Goal: Task Accomplishment & Management: Manage account settings

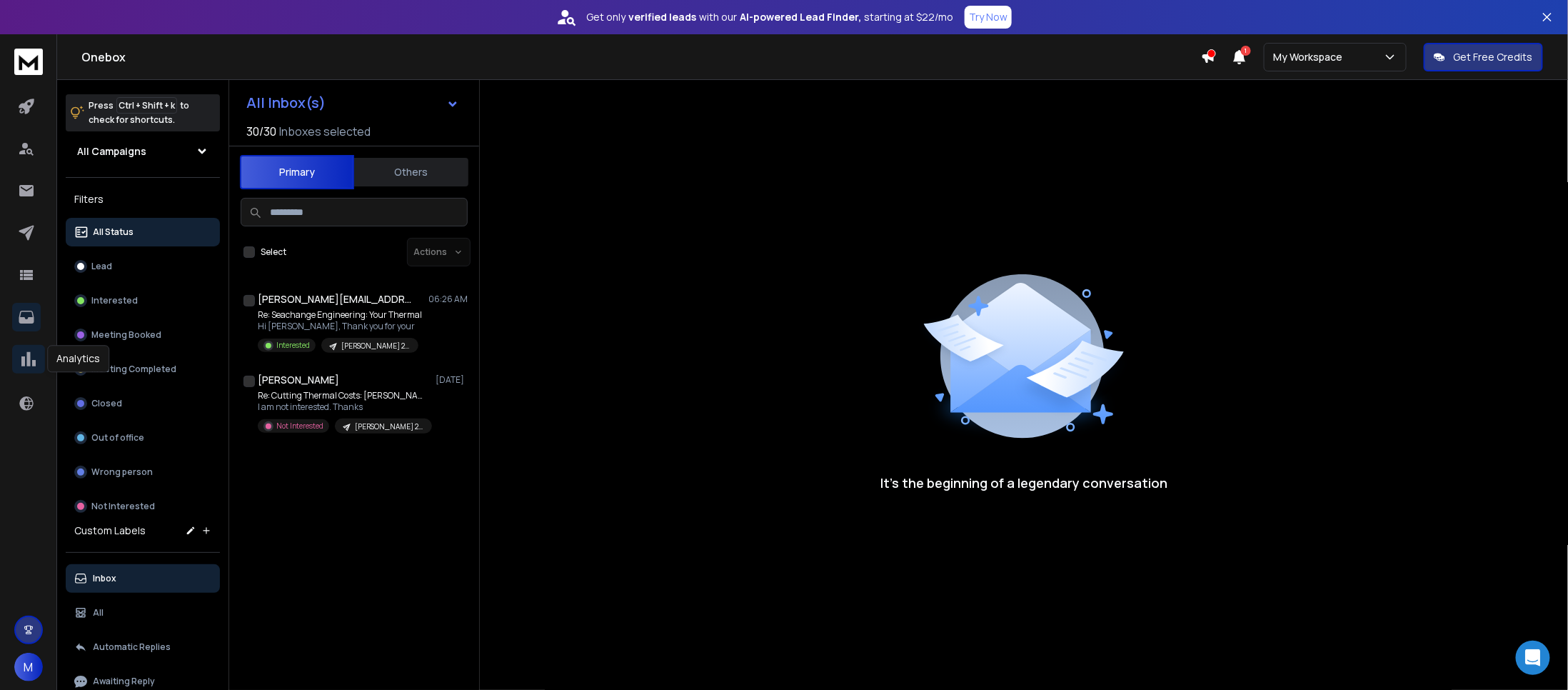
click at [18, 348] on icon at bounding box center [28, 359] width 21 height 21
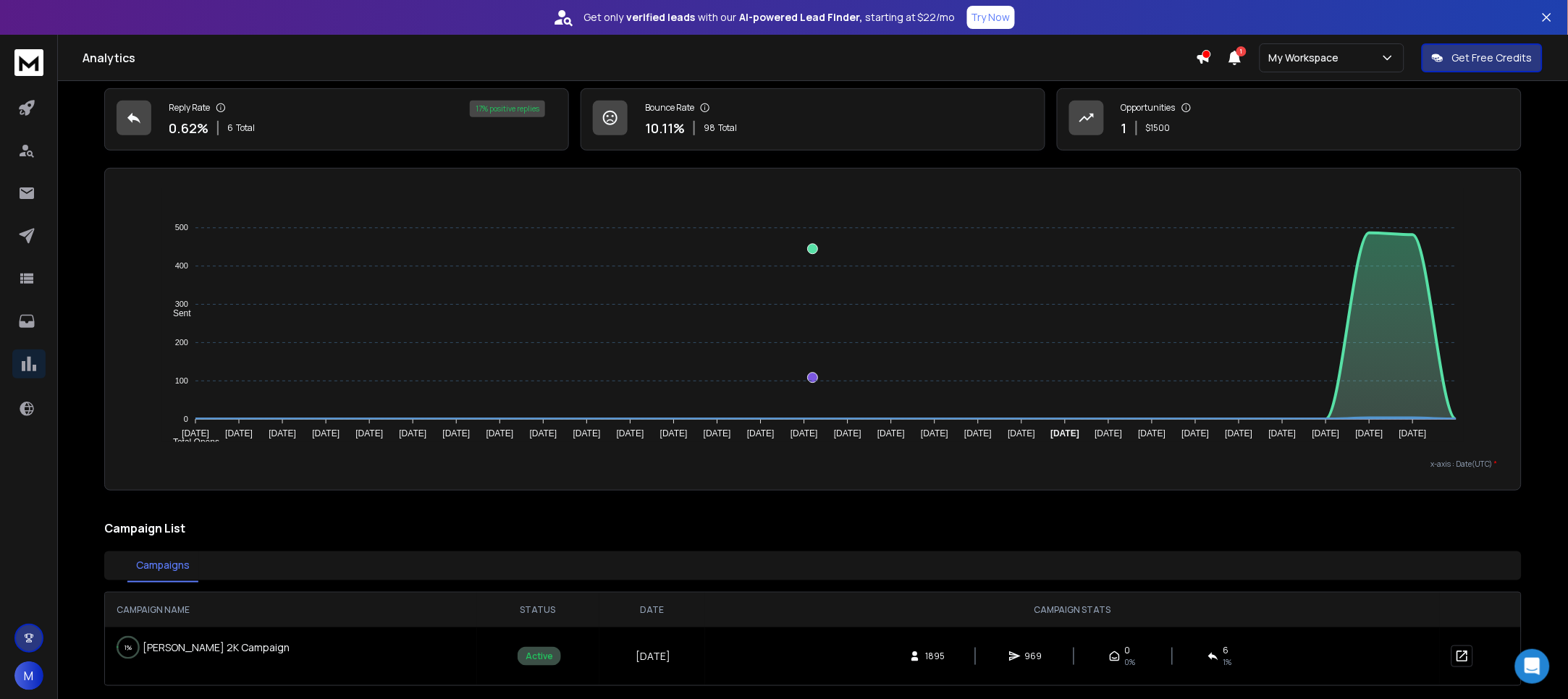
scroll to position [153, 0]
click at [16, 226] on link at bounding box center [27, 235] width 29 height 29
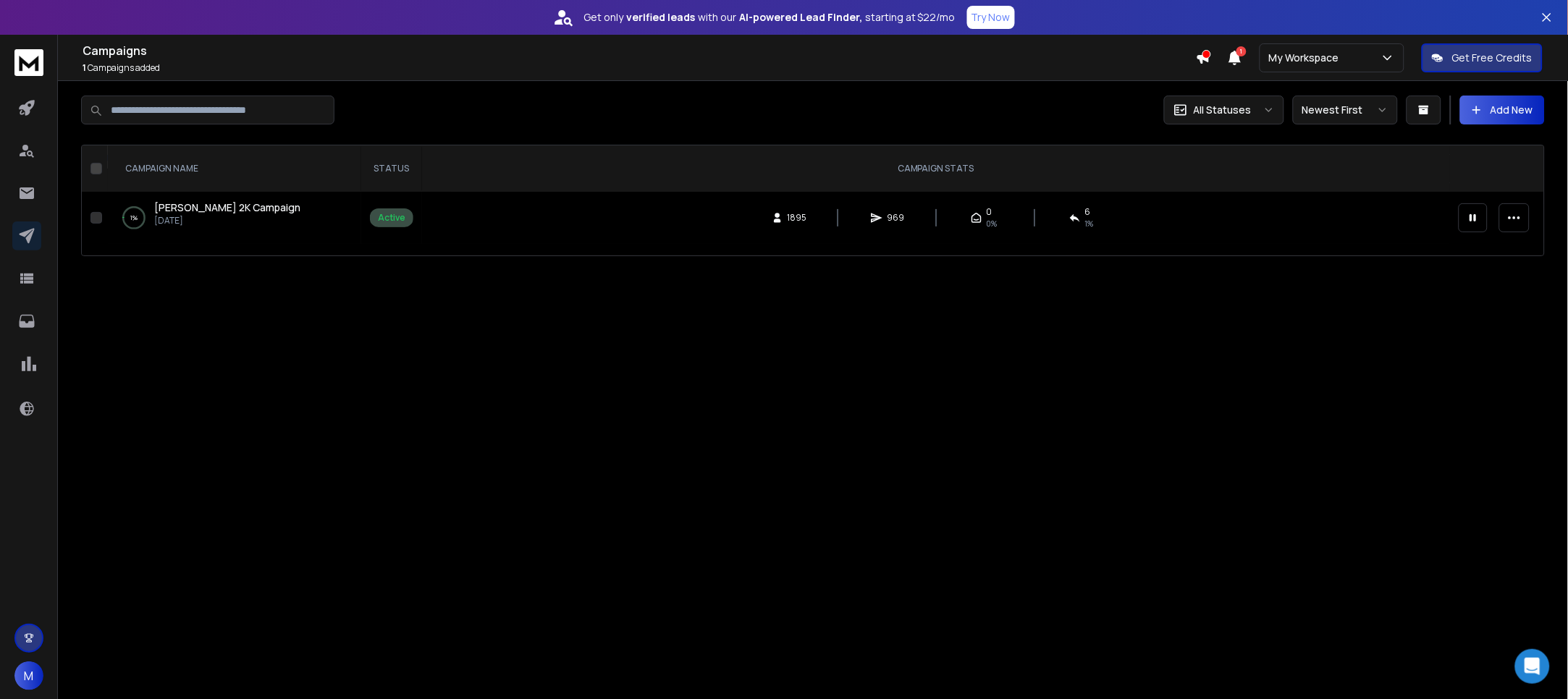
click at [247, 207] on span "[PERSON_NAME] 2K Campaign" at bounding box center [227, 207] width 146 height 13
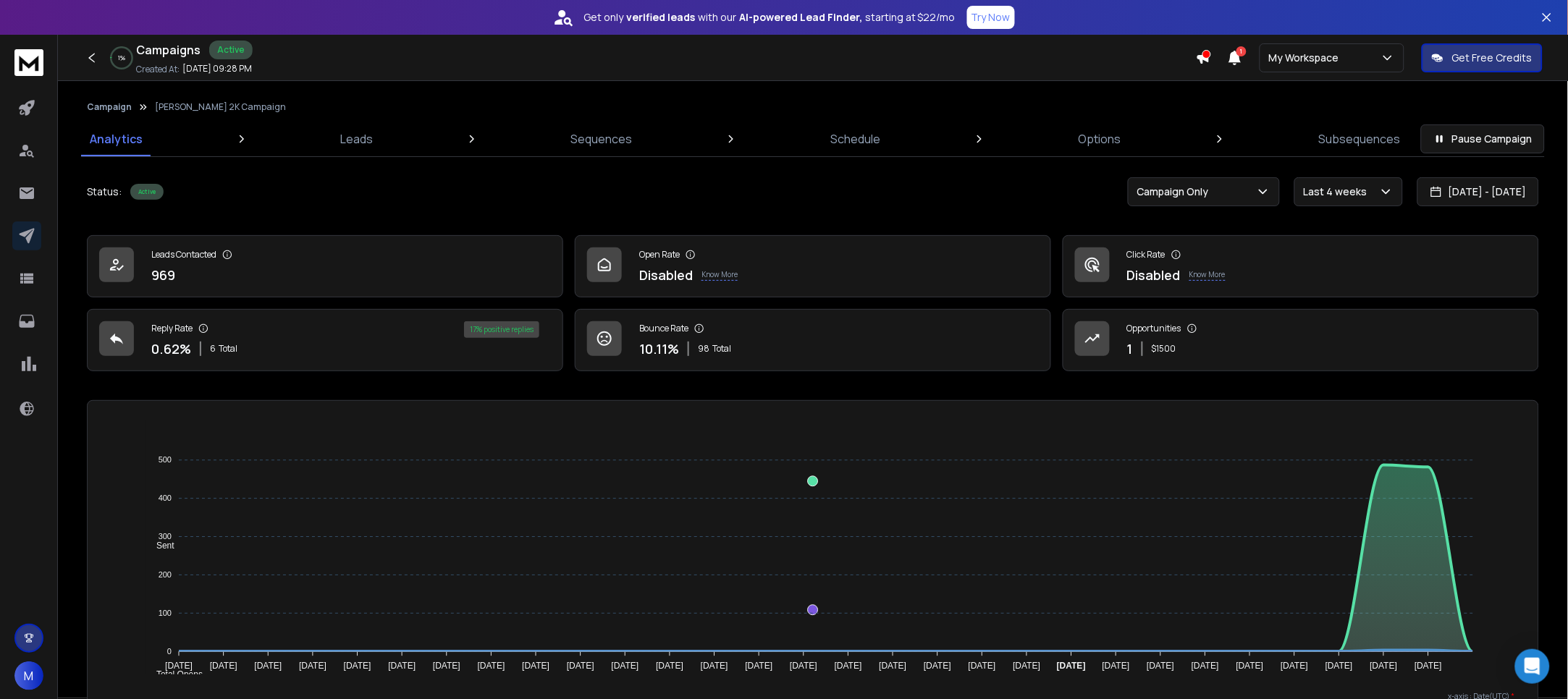
click at [47, 359] on div "M" at bounding box center [29, 370] width 58 height 670
click at [31, 361] on icon at bounding box center [28, 363] width 22 height 22
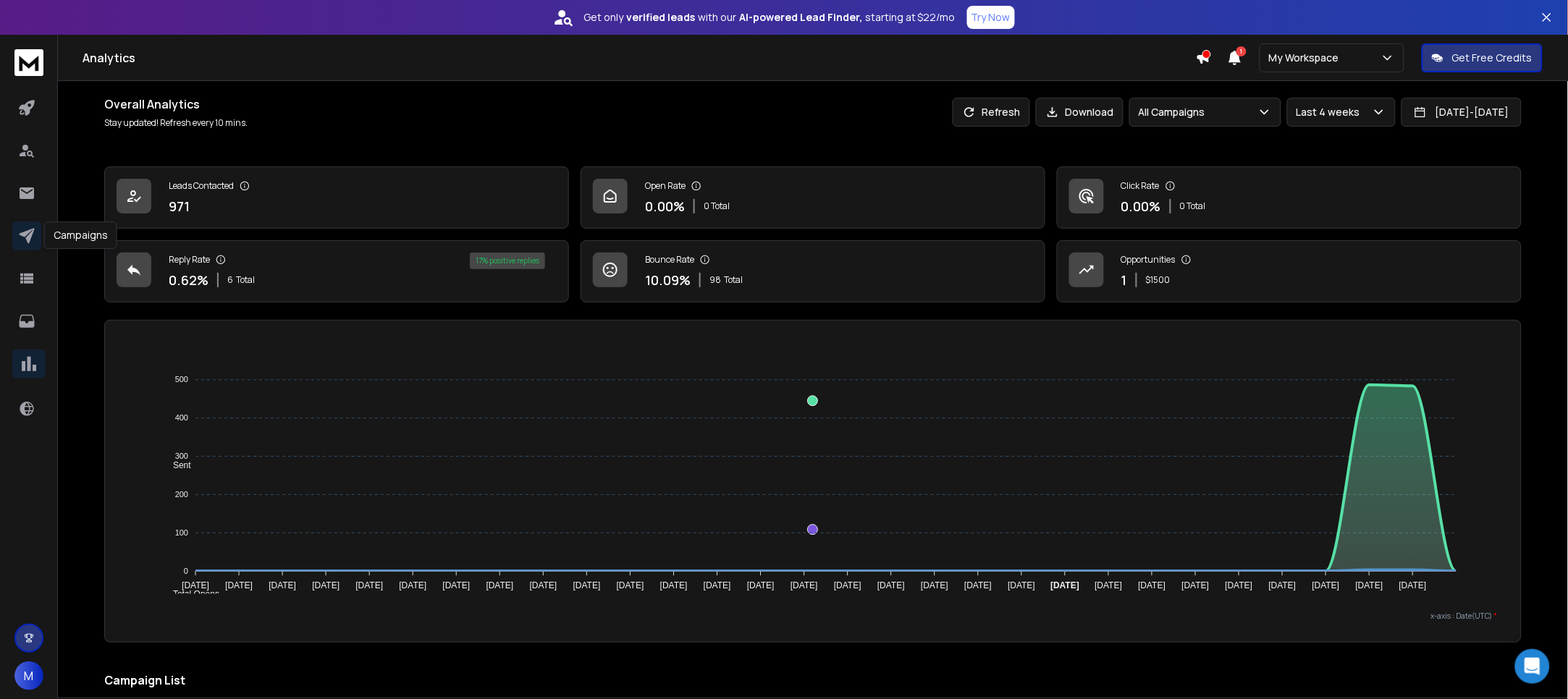
click at [26, 240] on icon at bounding box center [26, 235] width 15 height 15
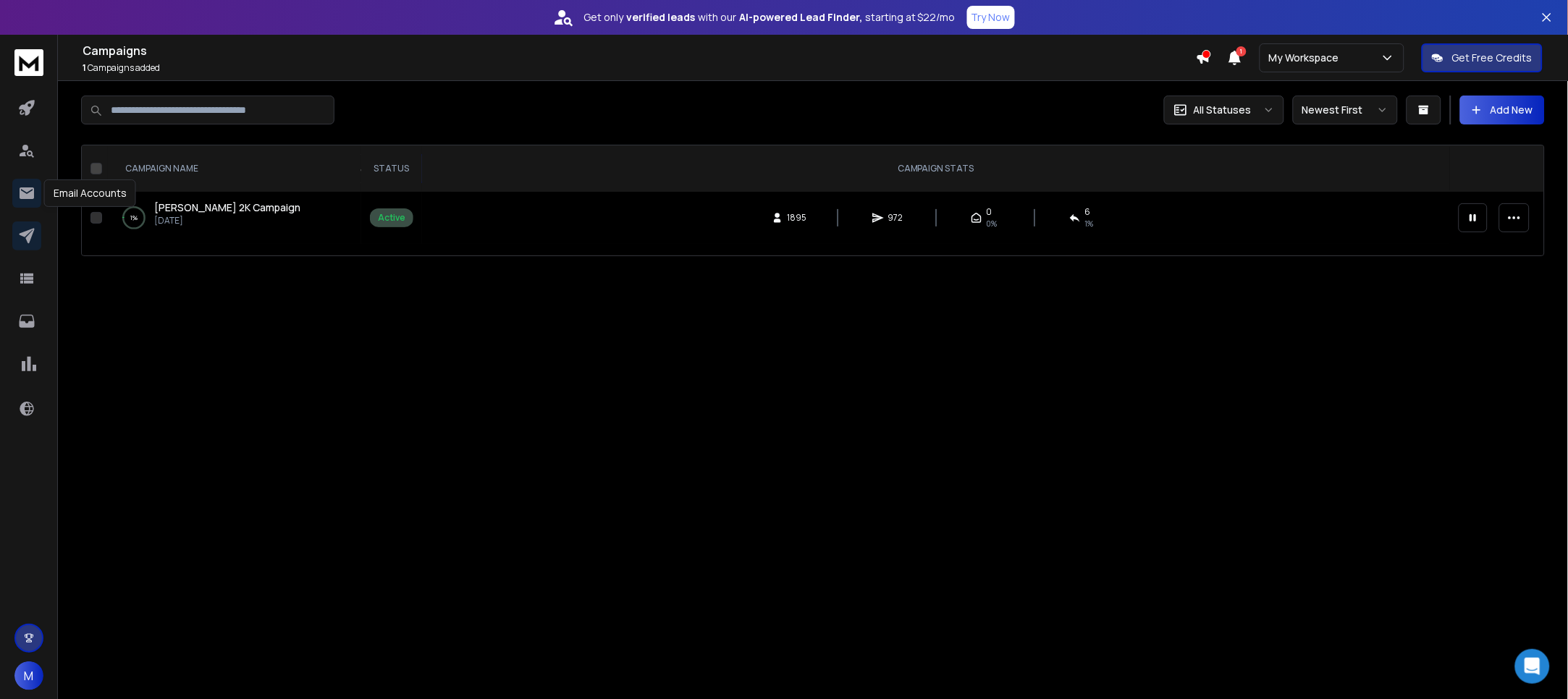
click at [23, 190] on icon at bounding box center [26, 194] width 14 height 12
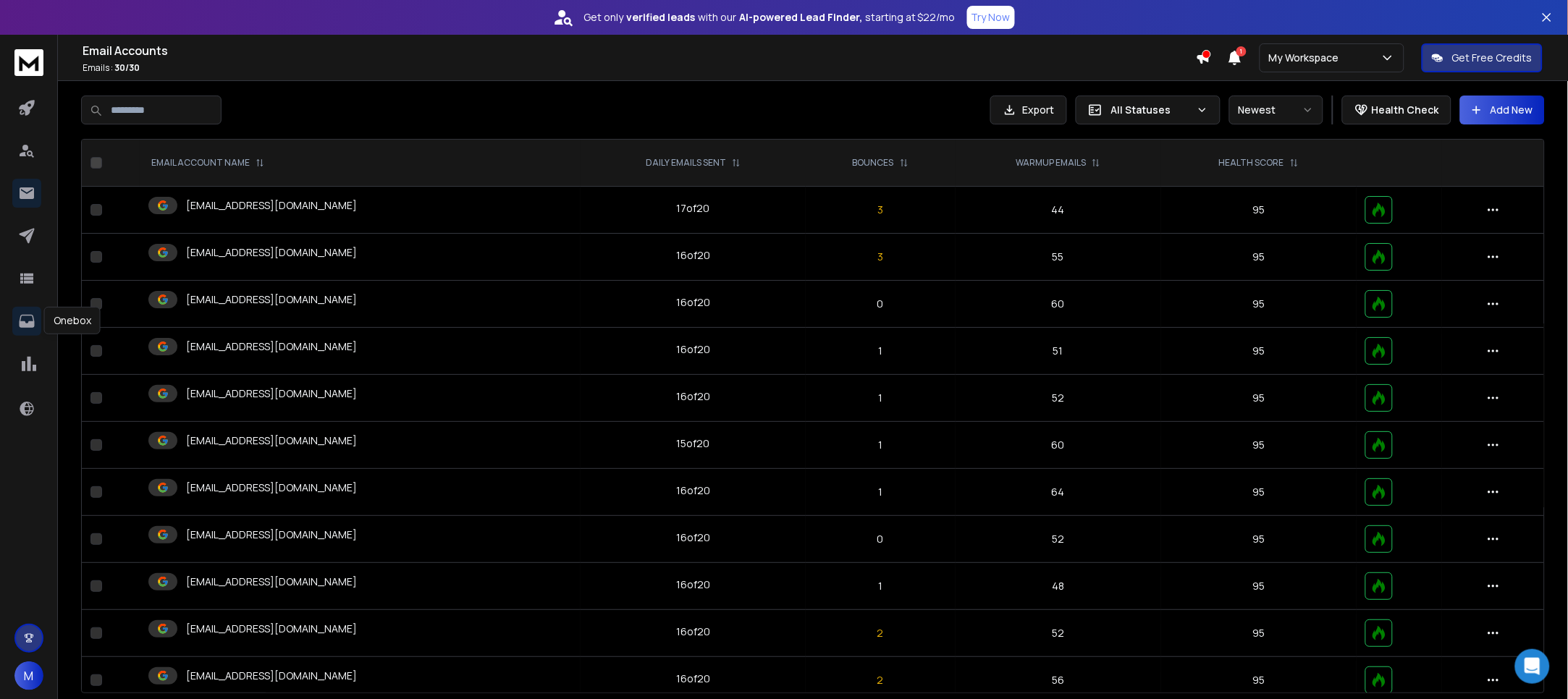
click at [18, 325] on icon at bounding box center [26, 321] width 17 height 17
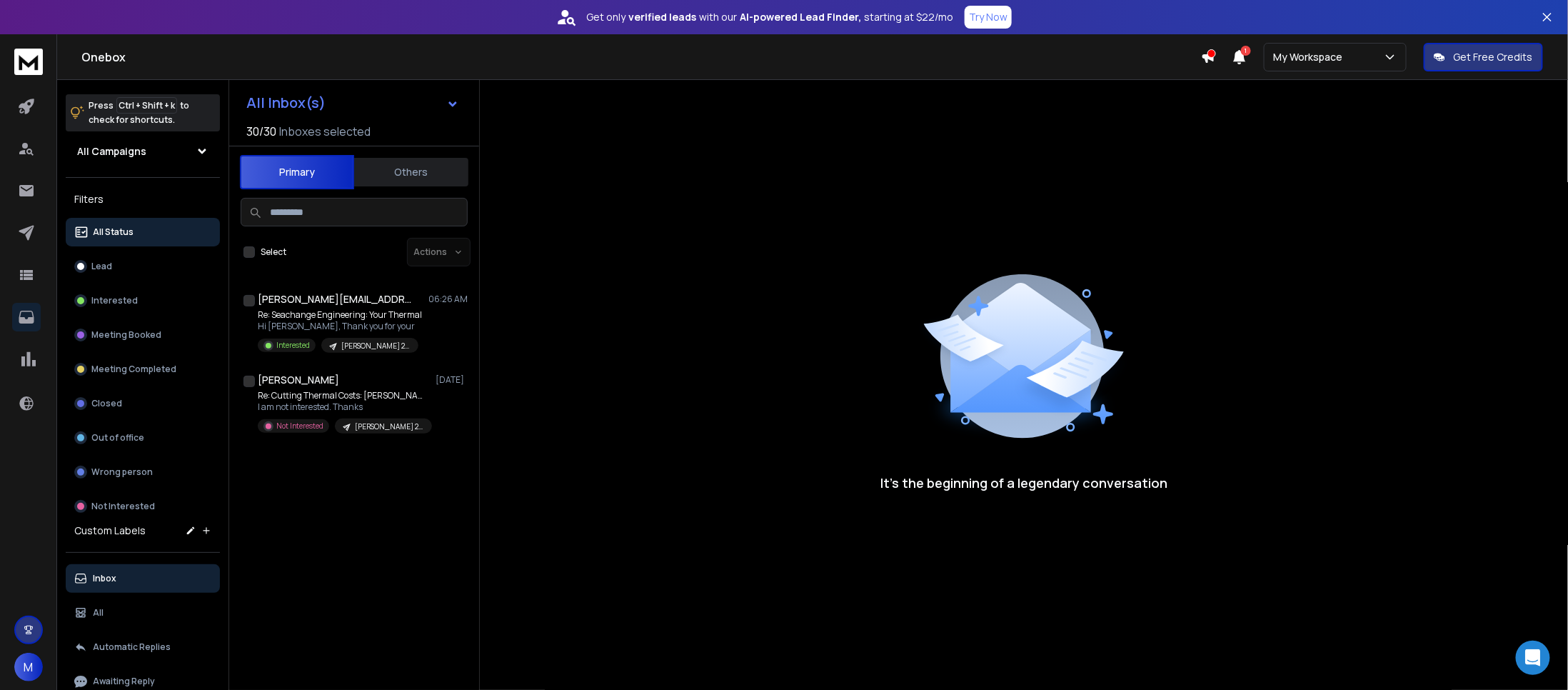
scroll to position [140, 0]
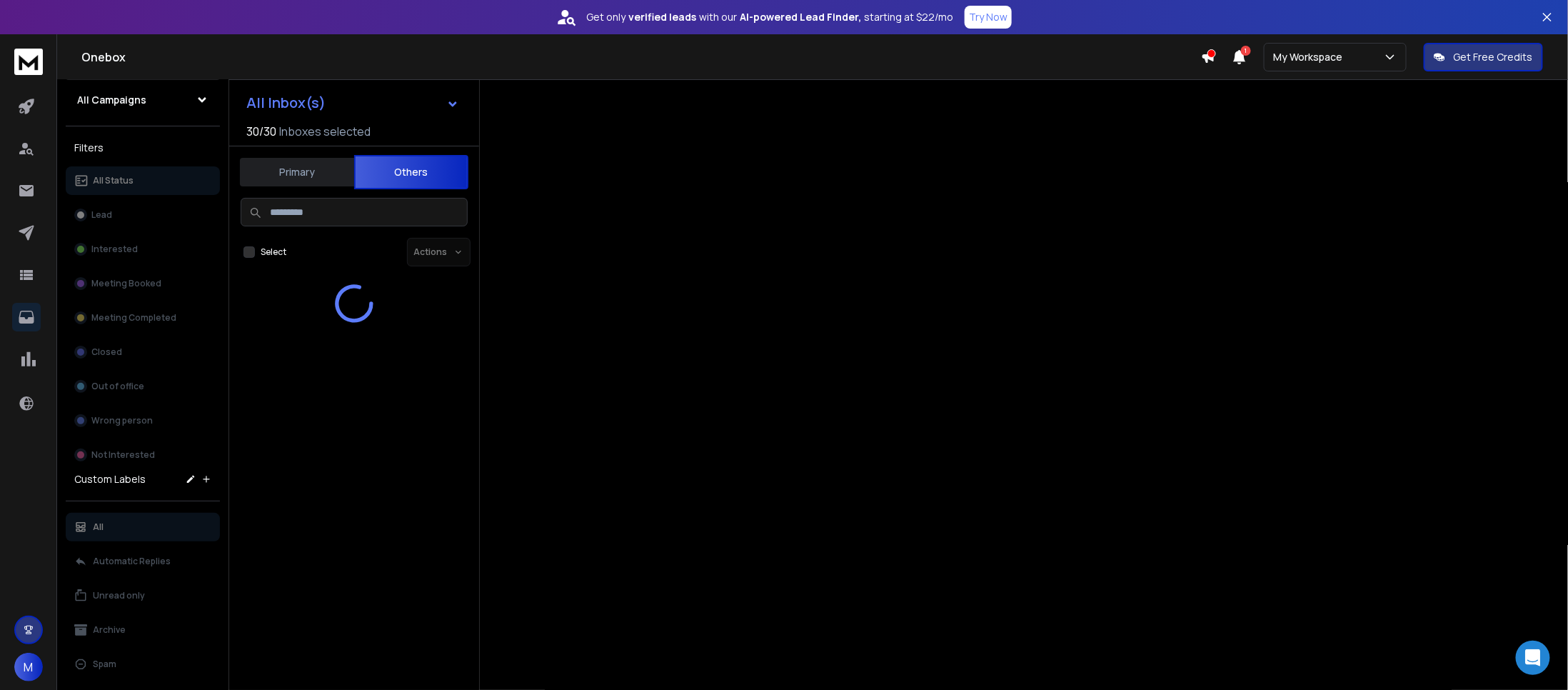
click at [429, 182] on button "Others" at bounding box center [411, 172] width 115 height 35
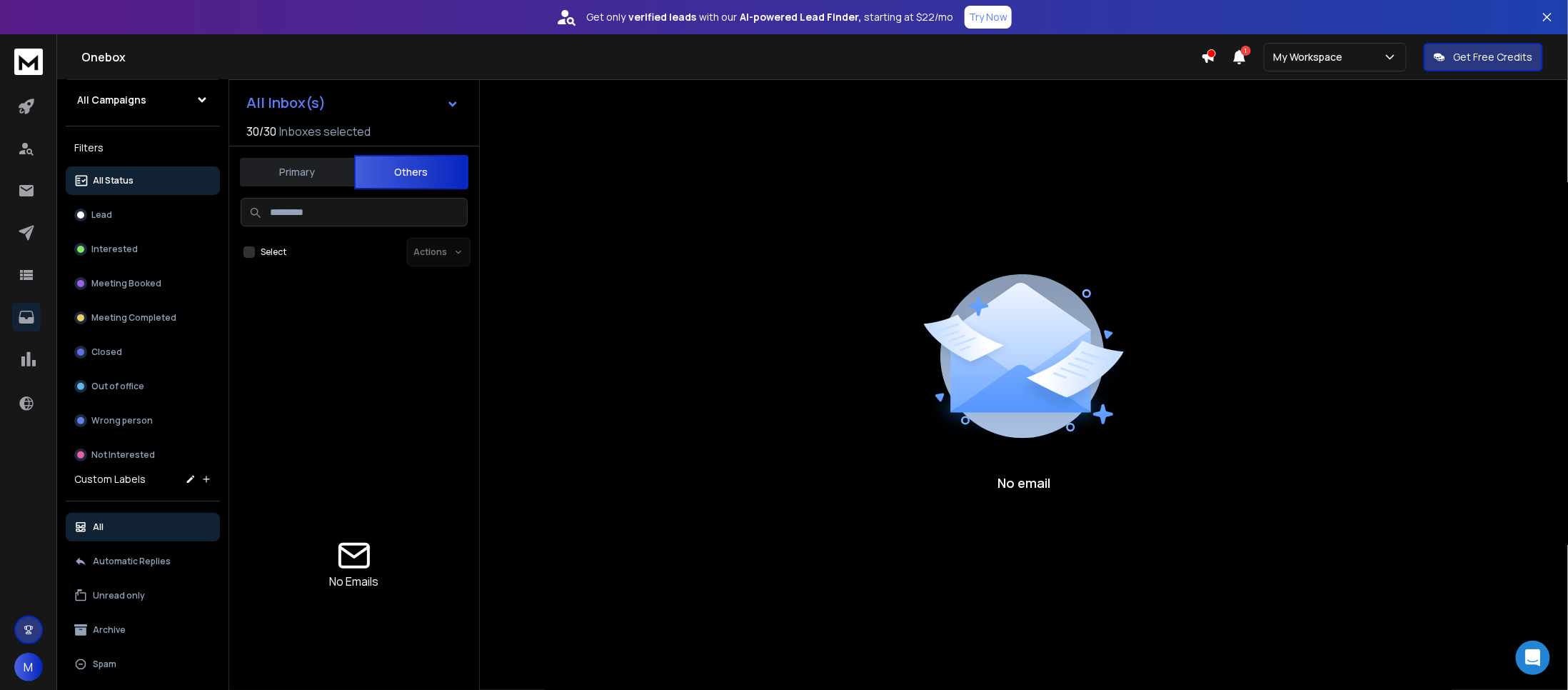
click at [292, 174] on button "Primary" at bounding box center [297, 172] width 115 height 32
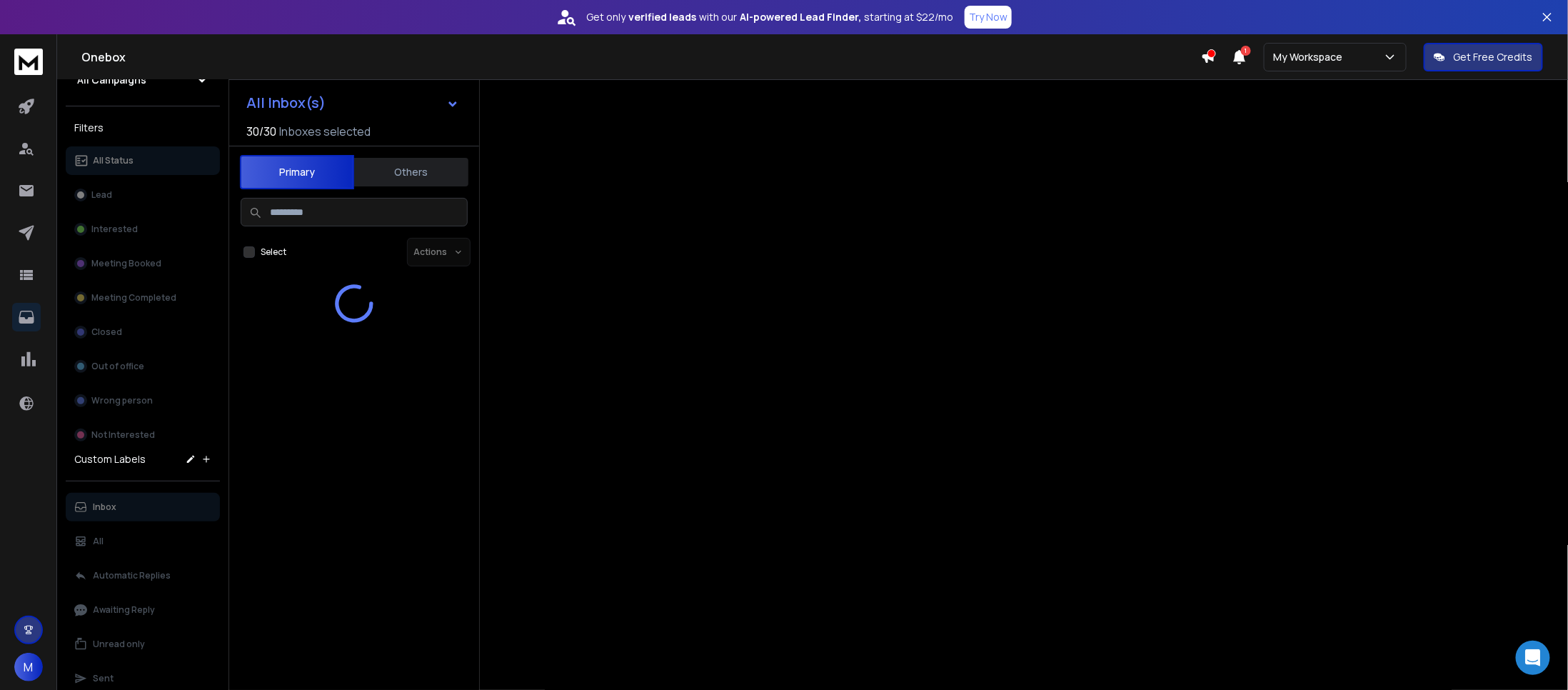
scroll to position [140, 0]
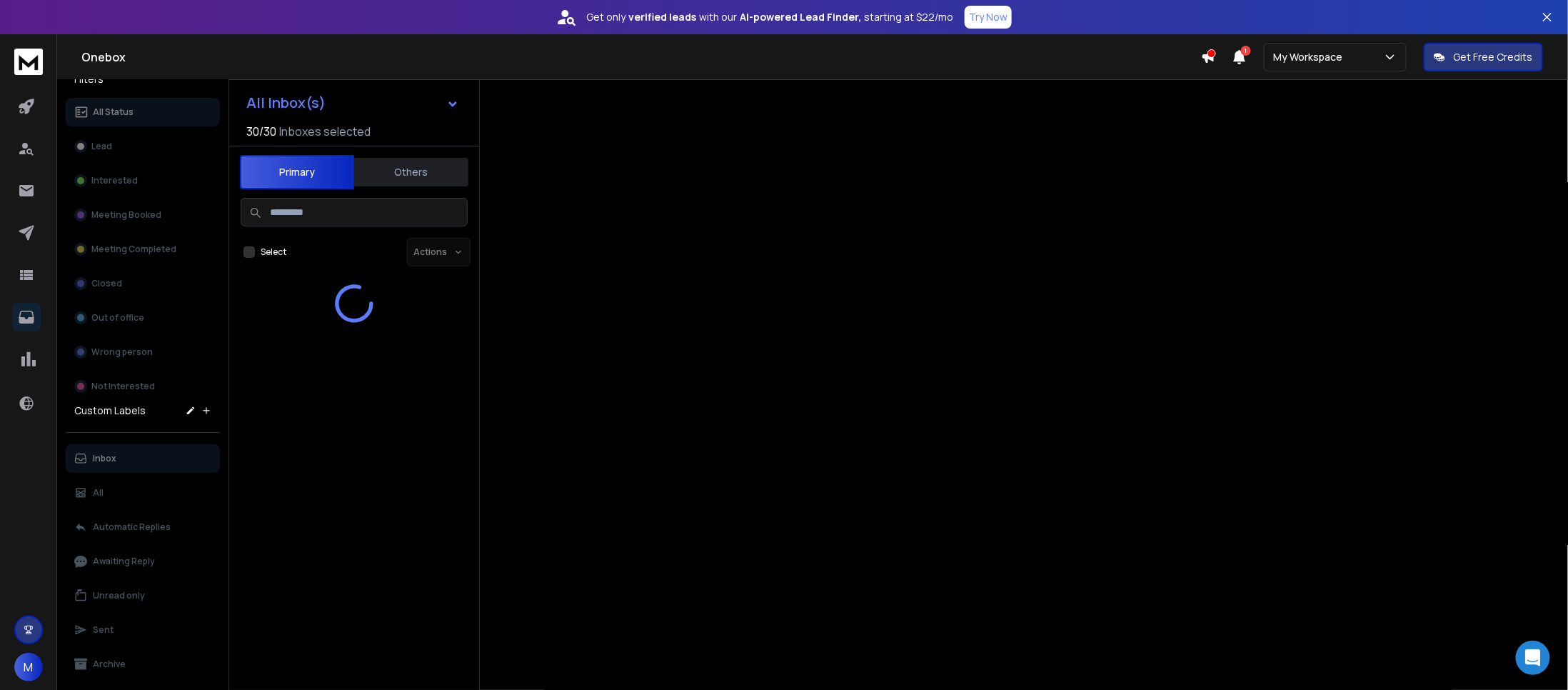
click at [292, 174] on button "Primary" at bounding box center [297, 172] width 115 height 35
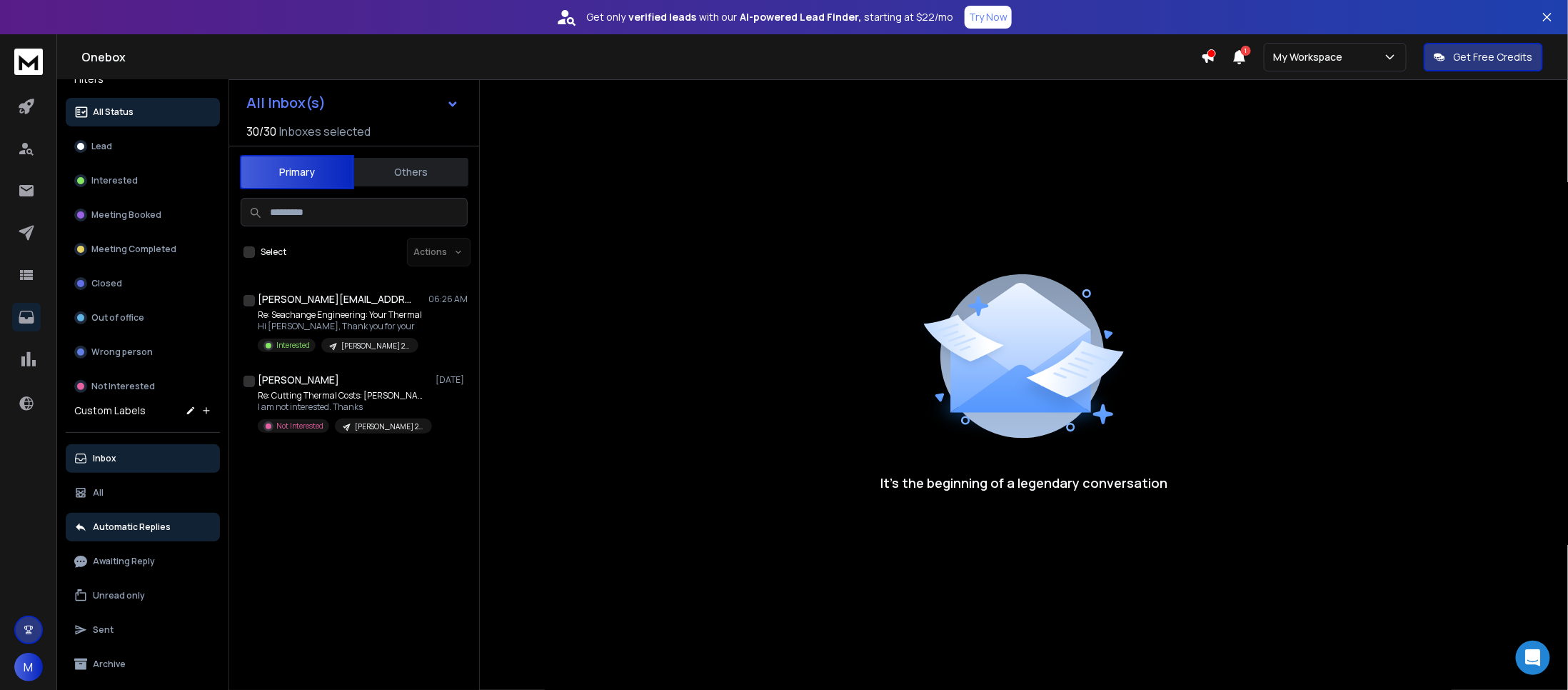
click at [162, 519] on div "Automatic Replies" at bounding box center [122, 527] width 96 height 17
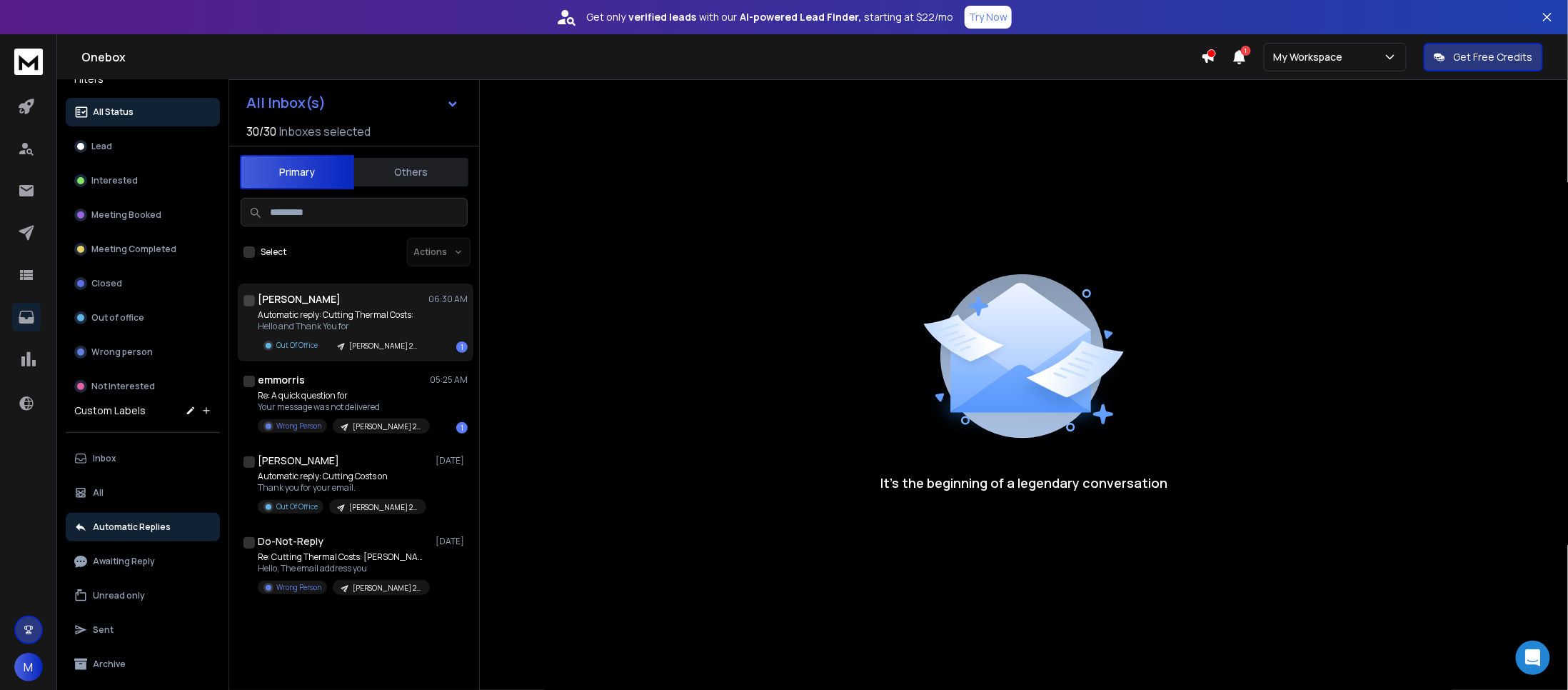
click at [397, 326] on p "Hello and Thank You for" at bounding box center [342, 327] width 168 height 12
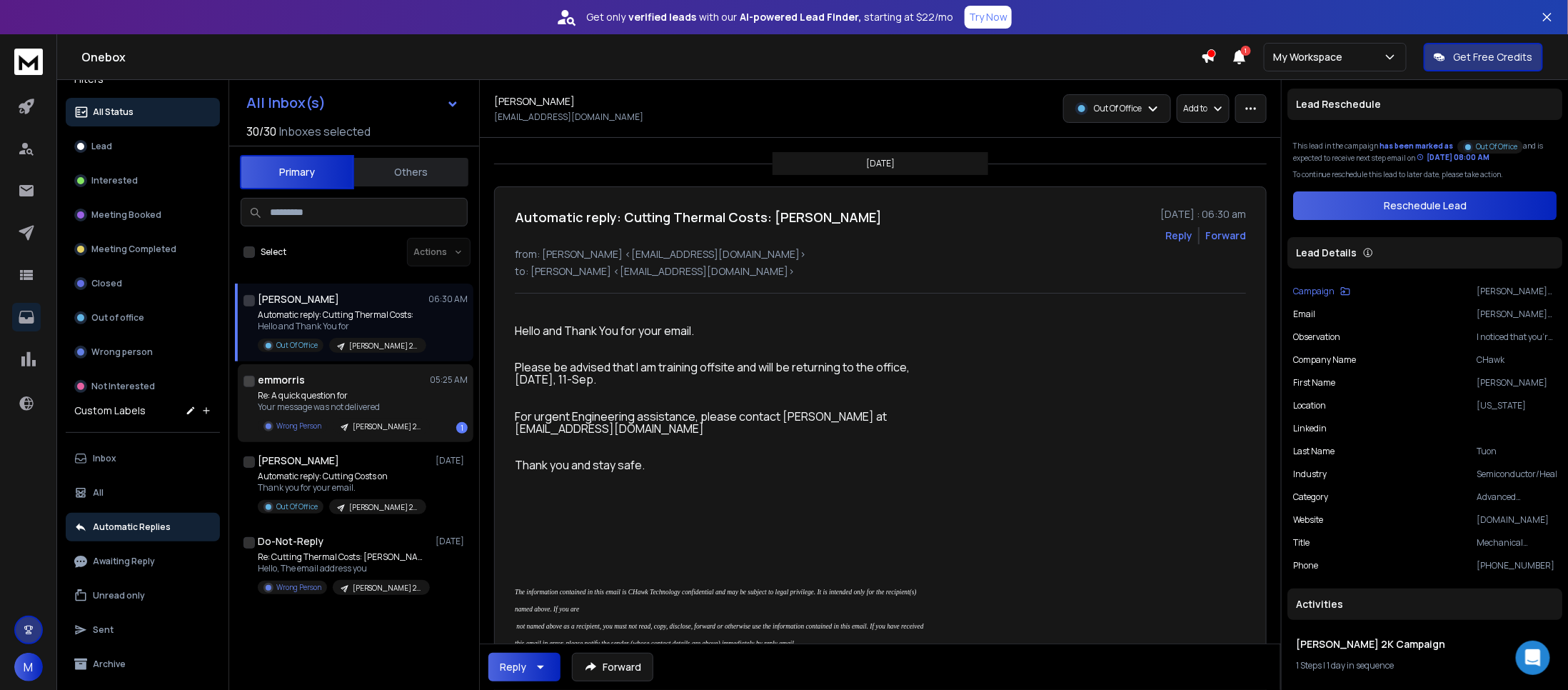
click at [385, 381] on div "emmorris 05:25 AM" at bounding box center [363, 379] width 210 height 14
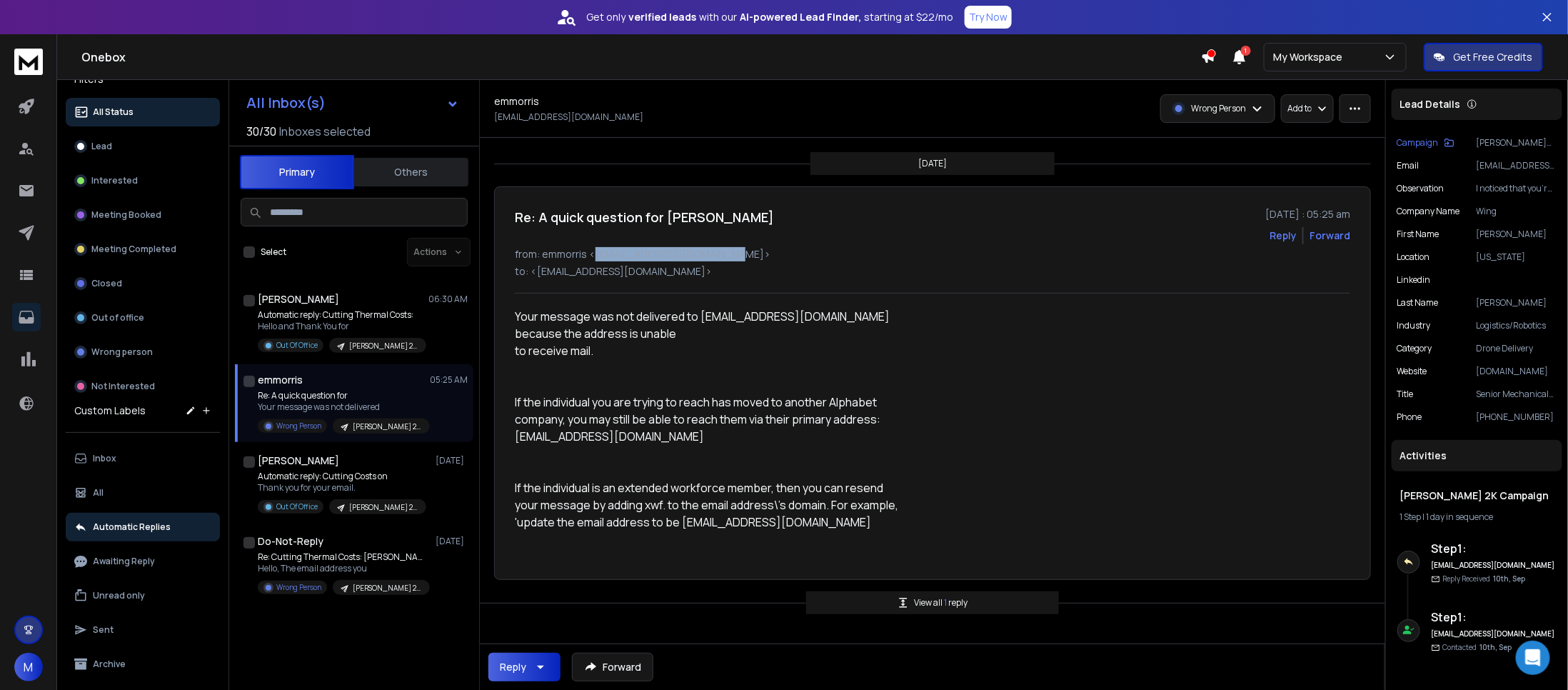
drag, startPoint x: 729, startPoint y: 254, endPoint x: 593, endPoint y: 250, distance: 136.1
click at [593, 250] on p "from: emmorris <[EMAIL_ADDRESS][DOMAIN_NAME]>" at bounding box center [932, 254] width 835 height 14
click at [790, 366] on div "Your message was not delivered to [EMAIL_ADDRESS][DOMAIN_NAME] because the addr…" at bounding box center [729, 434] width 428 height 251
drag, startPoint x: 807, startPoint y: 312, endPoint x: 698, endPoint y: 315, distance: 109.0
click at [698, 315] on div "Your message was not delivered to [EMAIL_ADDRESS][DOMAIN_NAME] because the addr…" at bounding box center [729, 434] width 428 height 251
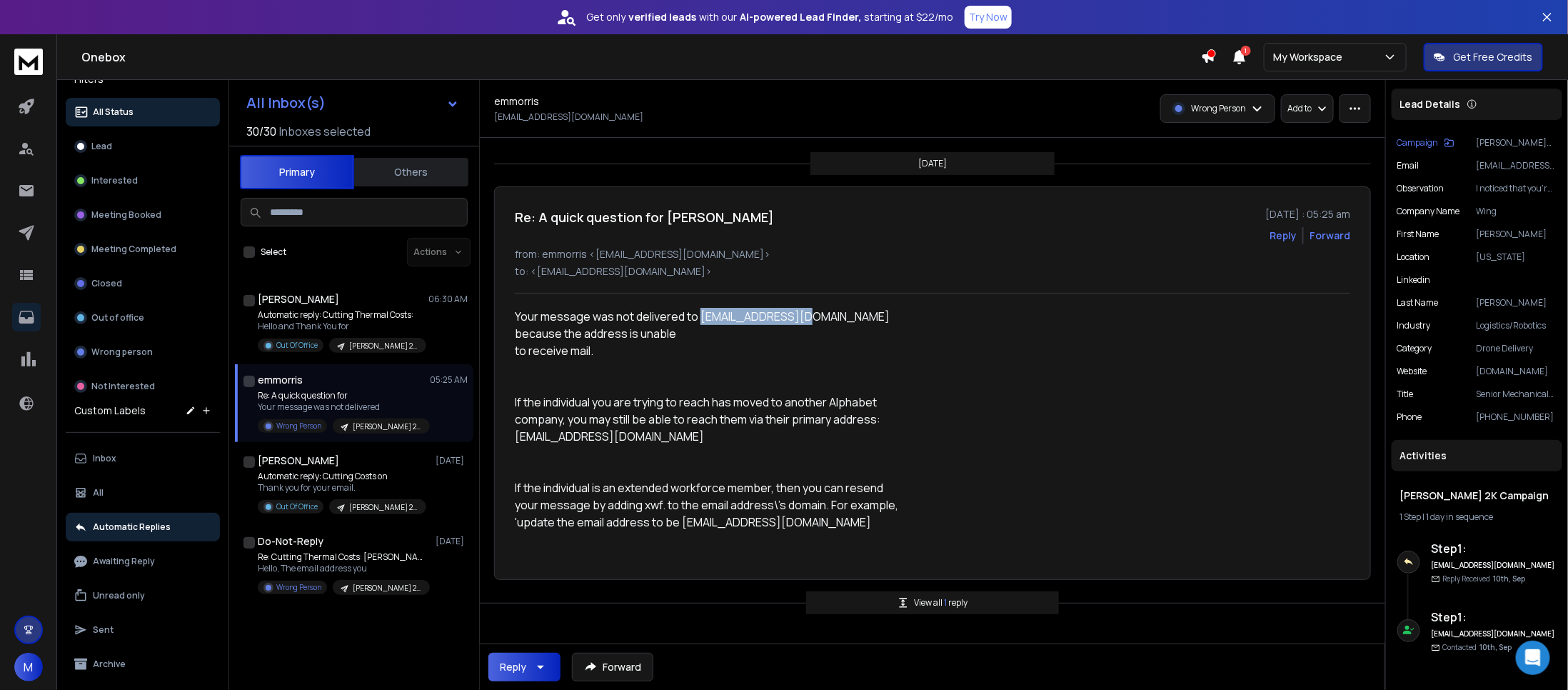
copy div "[EMAIL_ADDRESS][DOMAIN_NAME]"
click at [30, 233] on icon at bounding box center [26, 232] width 15 height 15
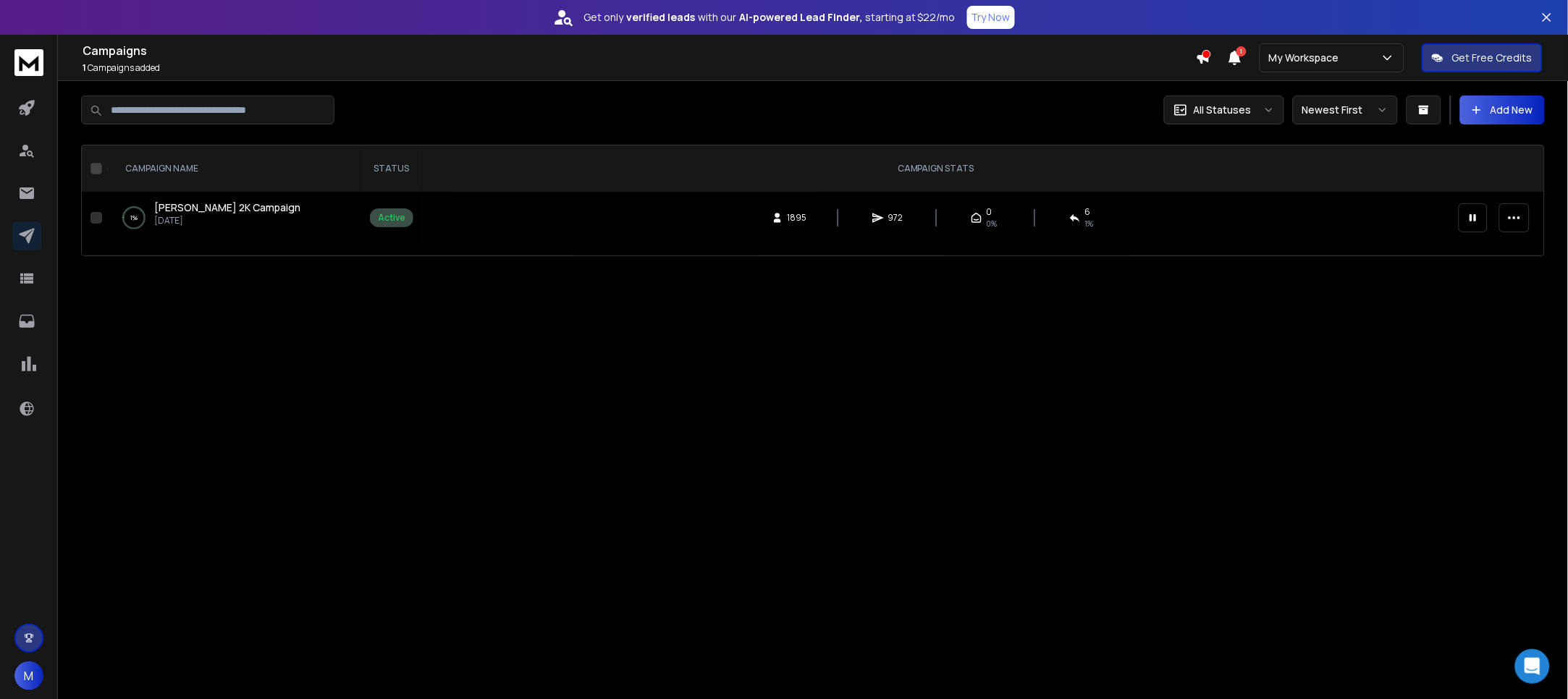
click at [200, 202] on span "[PERSON_NAME] 2K Campaign" at bounding box center [227, 207] width 146 height 13
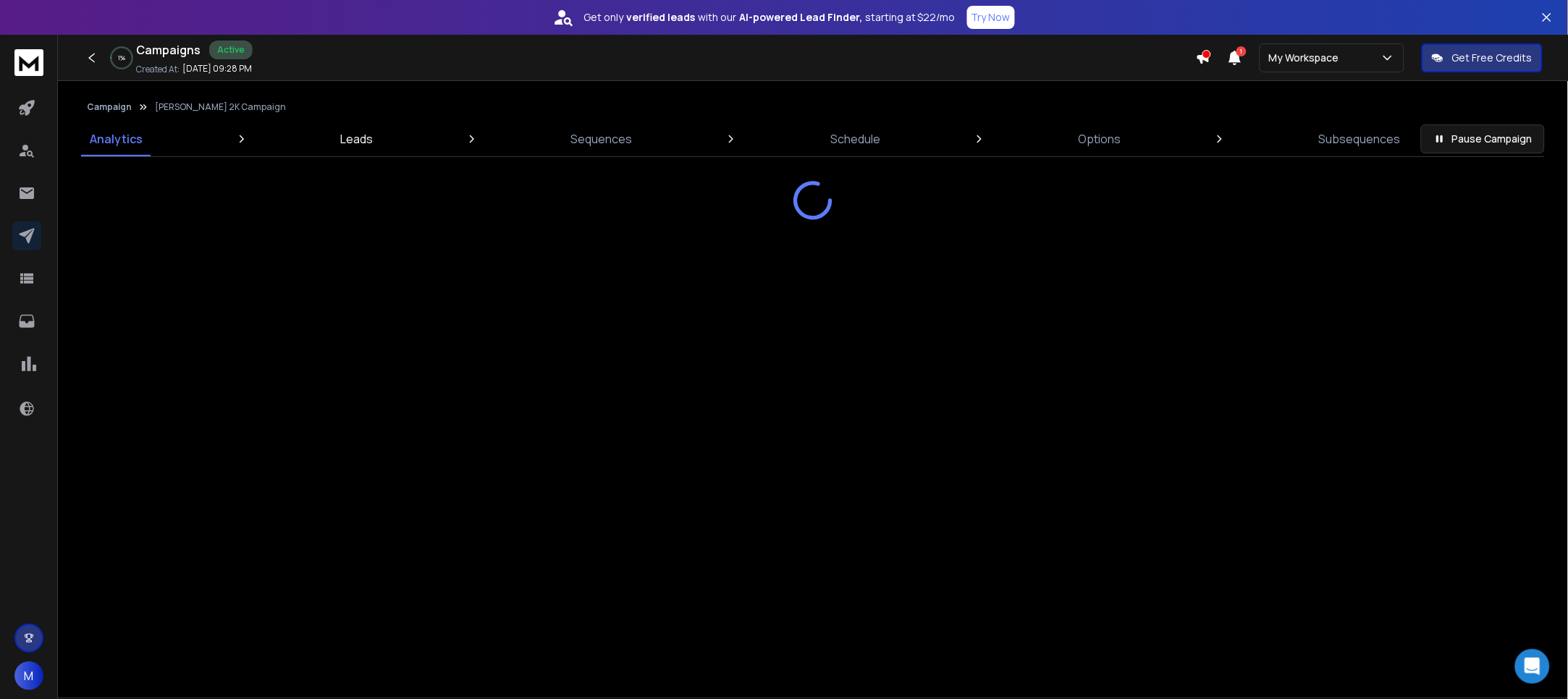
click at [368, 143] on p "Leads" at bounding box center [357, 138] width 33 height 17
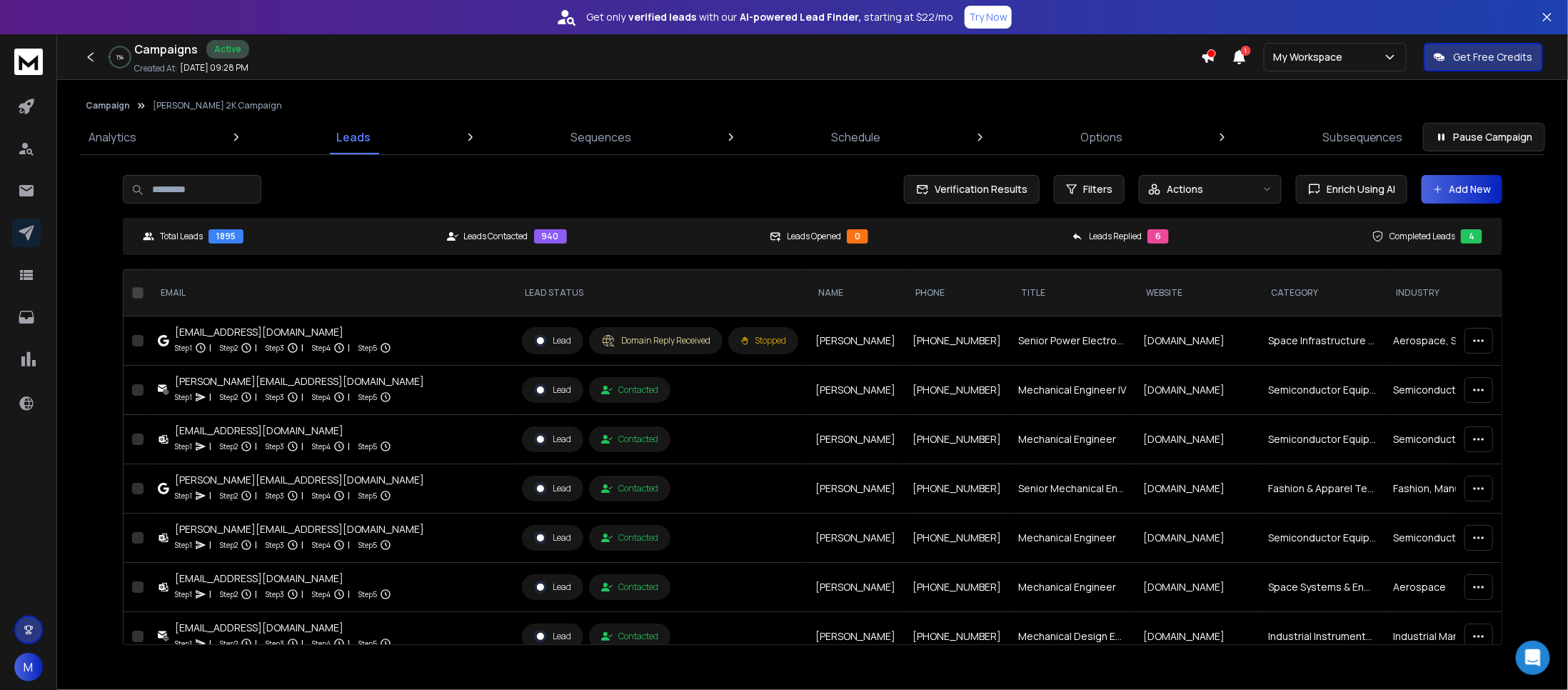
click at [214, 187] on input at bounding box center [192, 189] width 139 height 29
paste input "**********"
type input "**********"
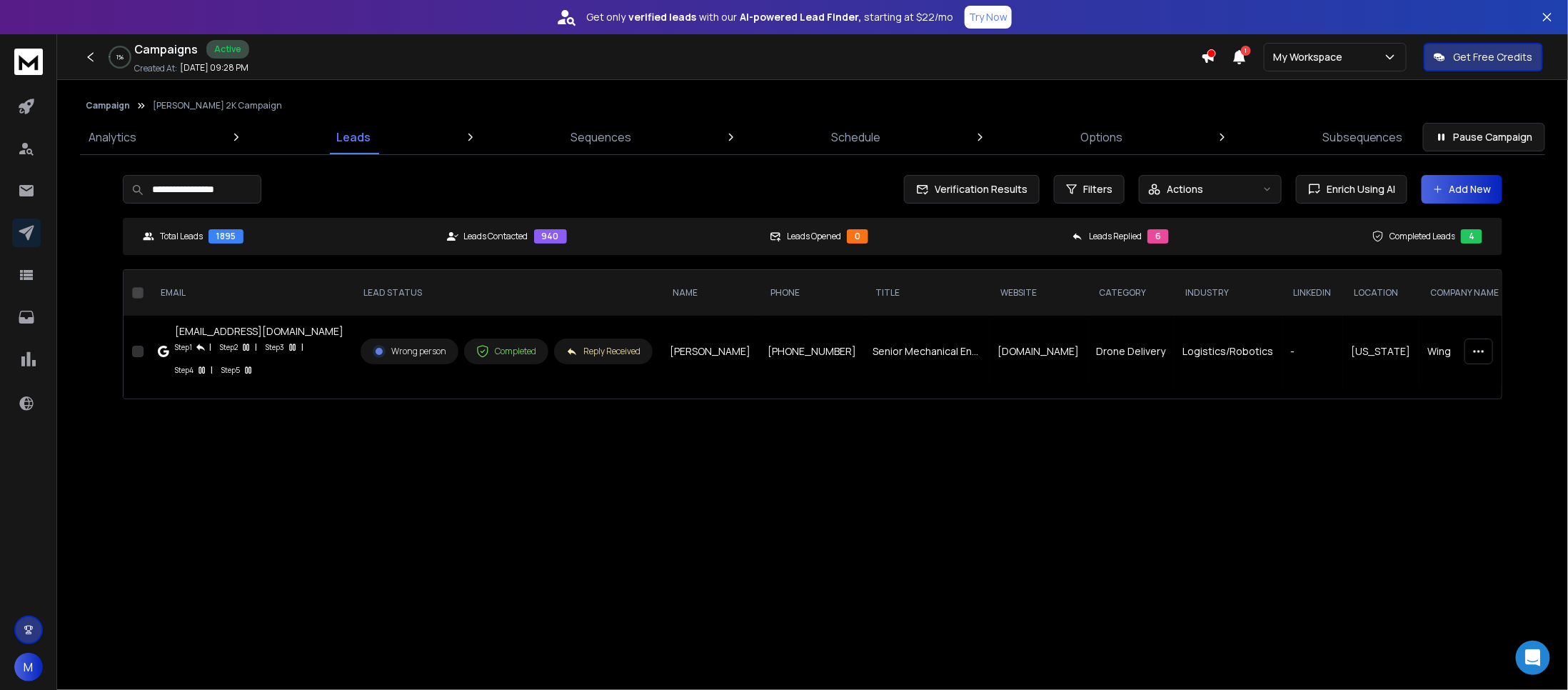
click at [1481, 358] on icon "button" at bounding box center [1478, 351] width 12 height 12
click at [1448, 439] on p "Block Lead" at bounding box center [1453, 439] width 51 height 14
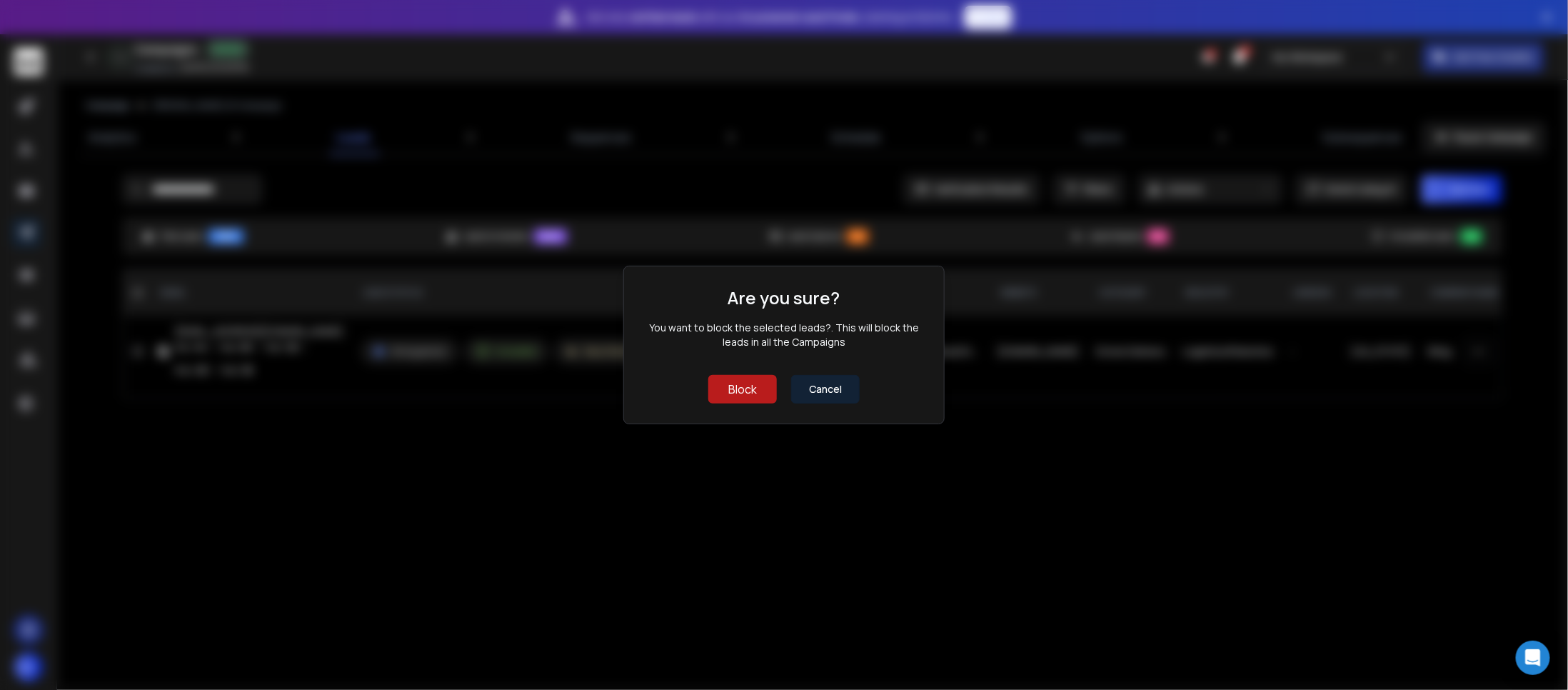
click at [734, 382] on button "Block" at bounding box center [742, 389] width 68 height 29
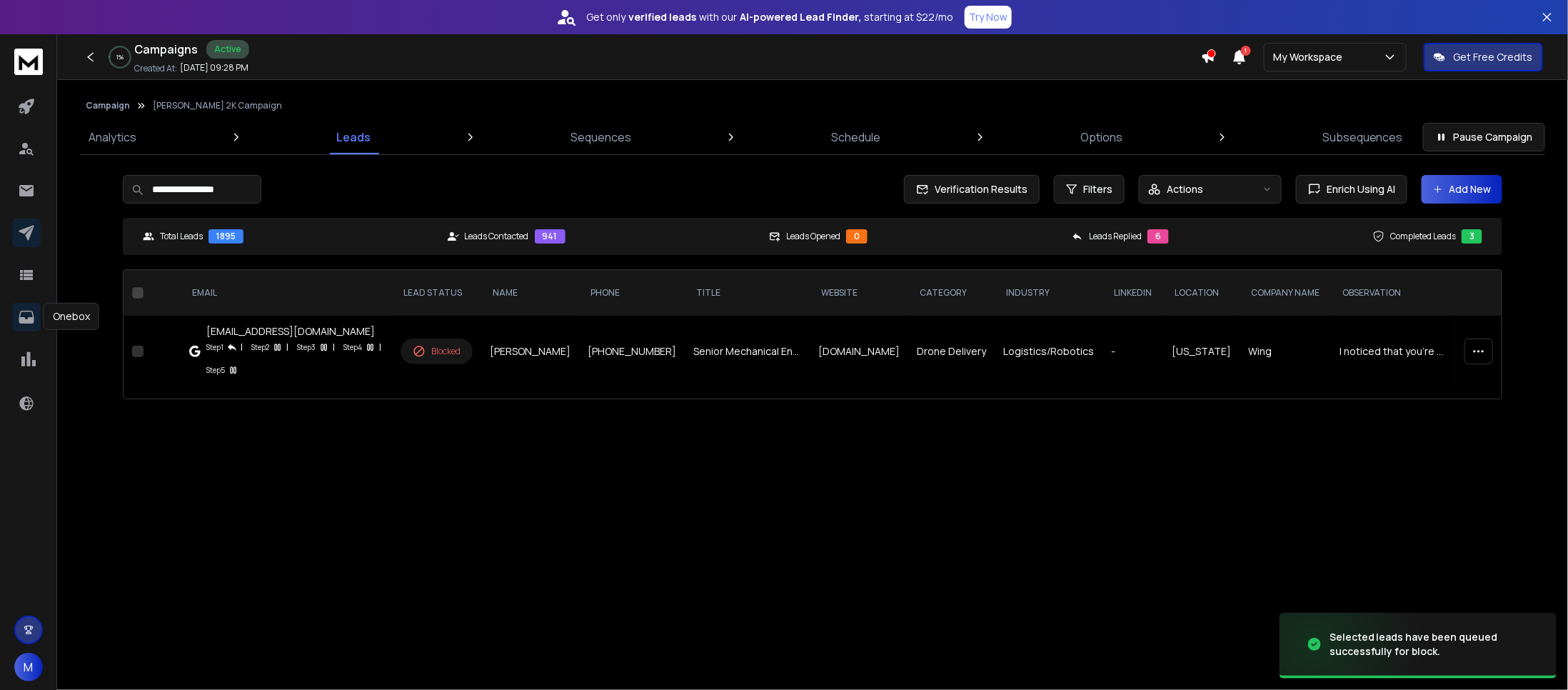
click at [18, 323] on icon at bounding box center [26, 317] width 17 height 17
